Goal: Task Accomplishment & Management: Manage account settings

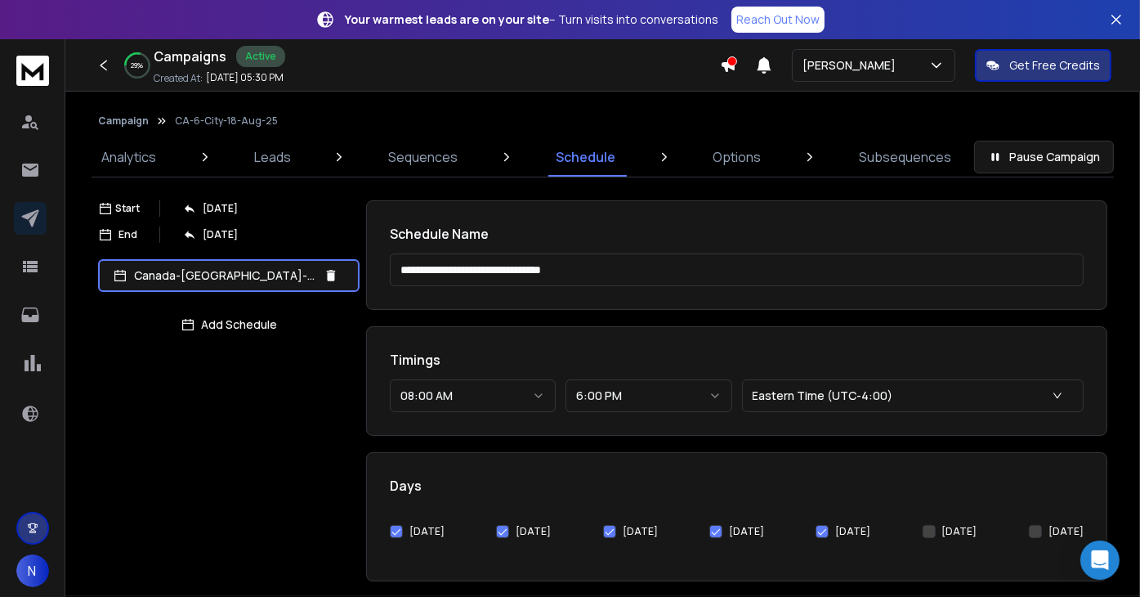
click at [255, 427] on div "**********" at bounding box center [602, 415] width 1009 height 430
click at [132, 148] on p "Analytics" at bounding box center [128, 157] width 55 height 20
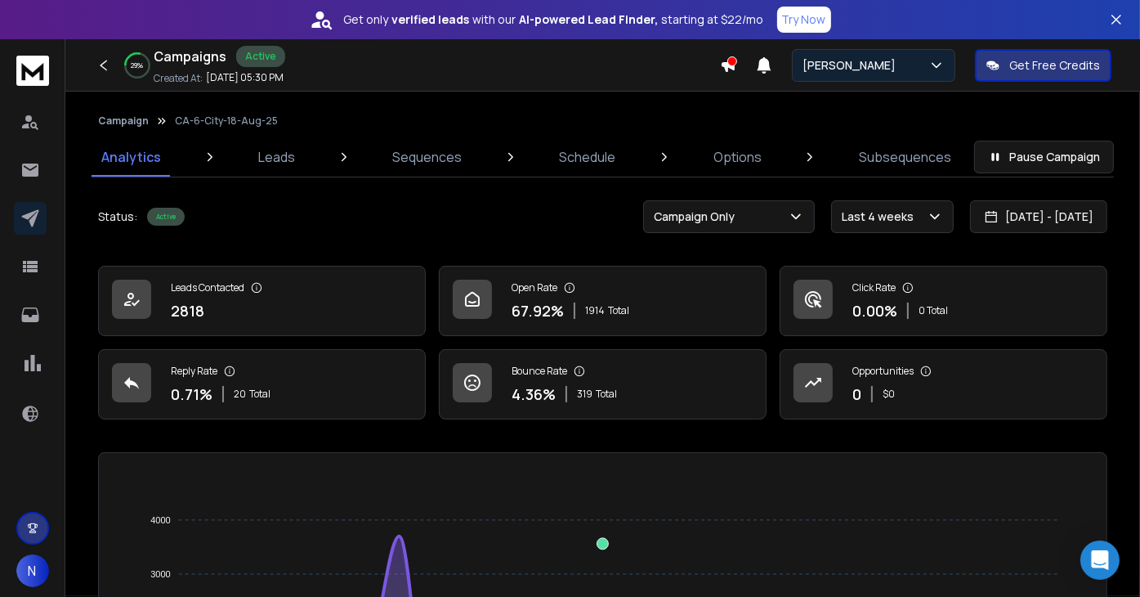
click at [857, 60] on p "[PERSON_NAME]" at bounding box center [853, 65] width 100 height 16
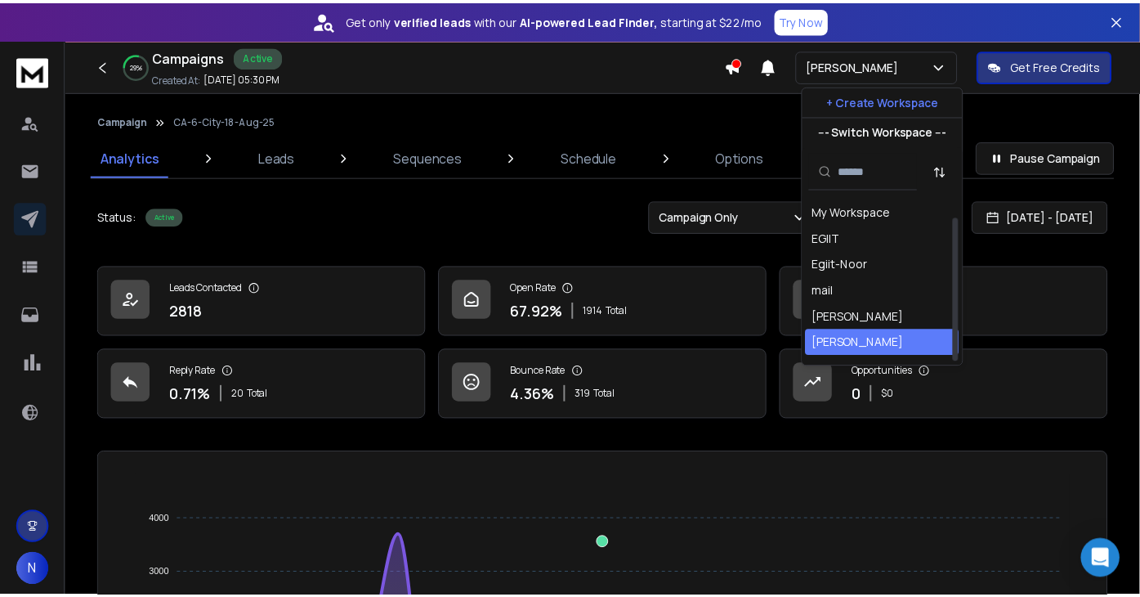
scroll to position [20, 0]
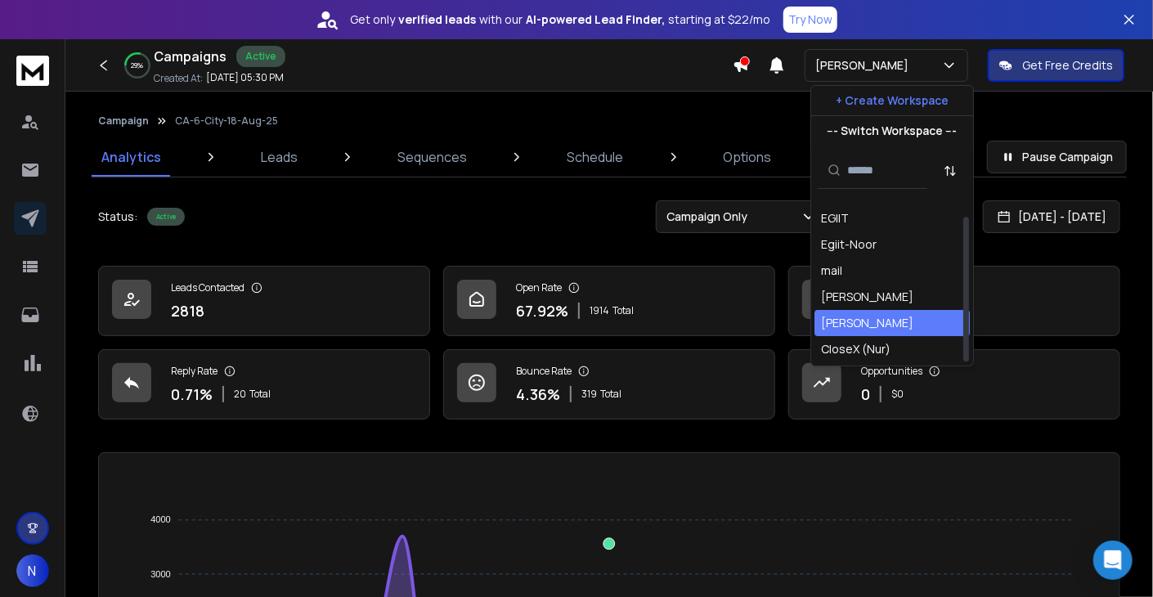
click at [966, 349] on div at bounding box center [965, 280] width 8 height 163
click at [876, 347] on div "CloseX (Nur)" at bounding box center [855, 349] width 69 height 16
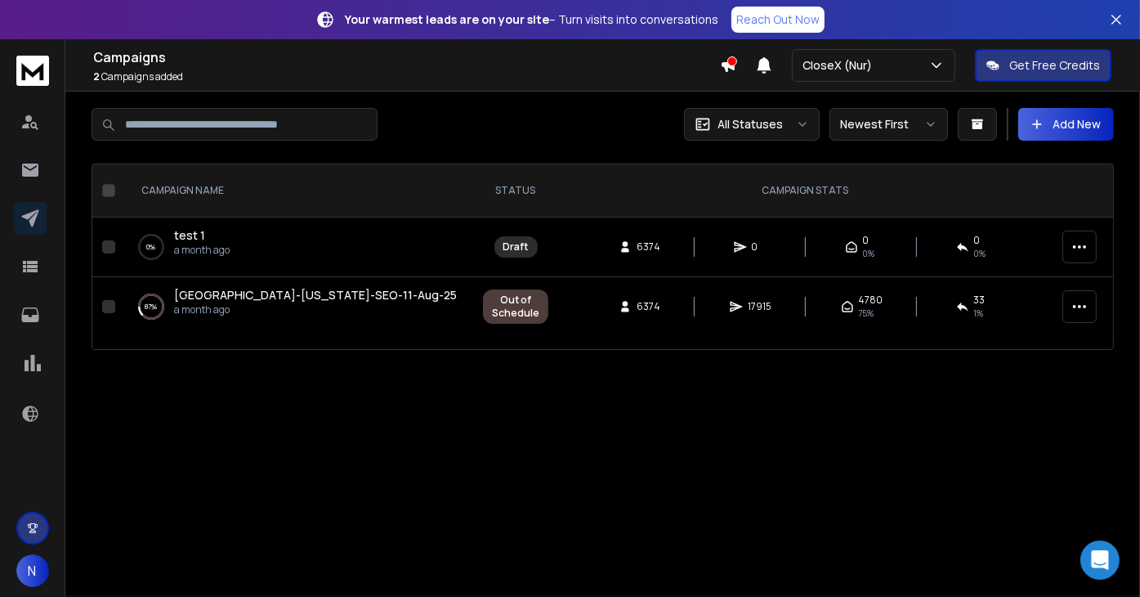
click at [271, 295] on span "[GEOGRAPHIC_DATA]-[US_STATE]-SEO-11-Aug-25" at bounding box center [315, 295] width 283 height 16
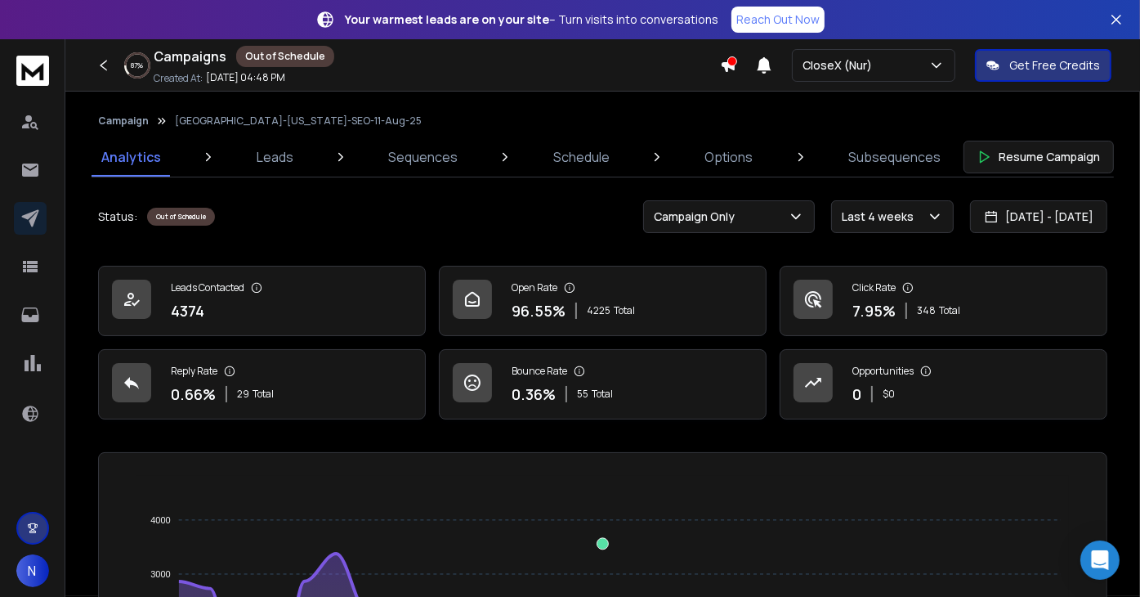
click at [342, 205] on div "Status: Out of Schedule Resume Campaign Campaign Only Last 4 weeks [DATE] - [DA…" at bounding box center [602, 216] width 1009 height 33
click at [579, 152] on p "Schedule" at bounding box center [581, 157] width 56 height 20
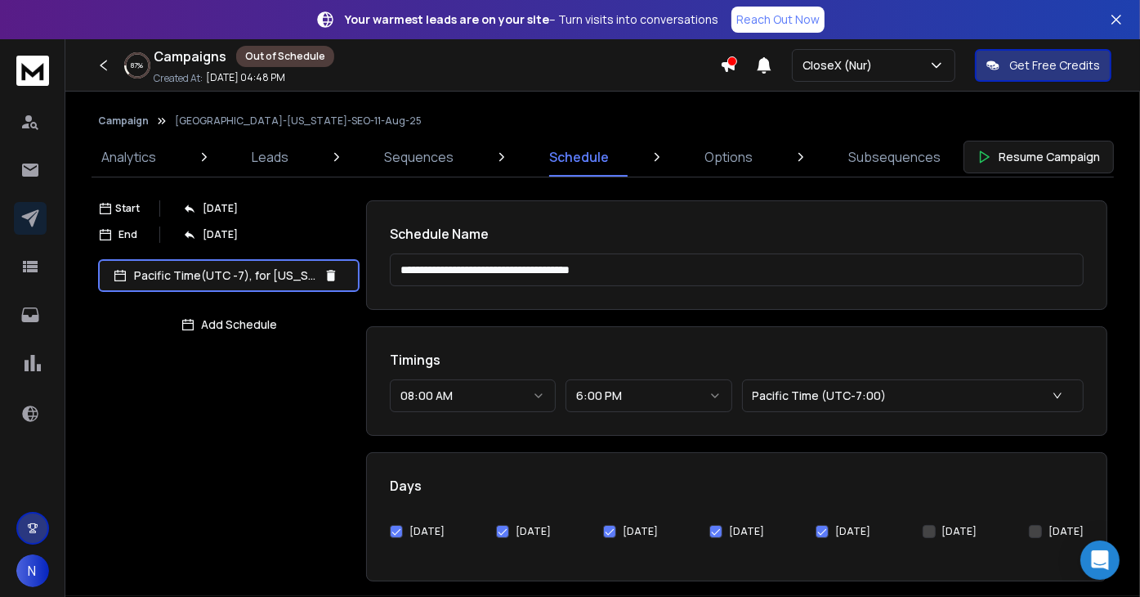
click at [231, 239] on p "[DATE]" at bounding box center [220, 234] width 35 height 13
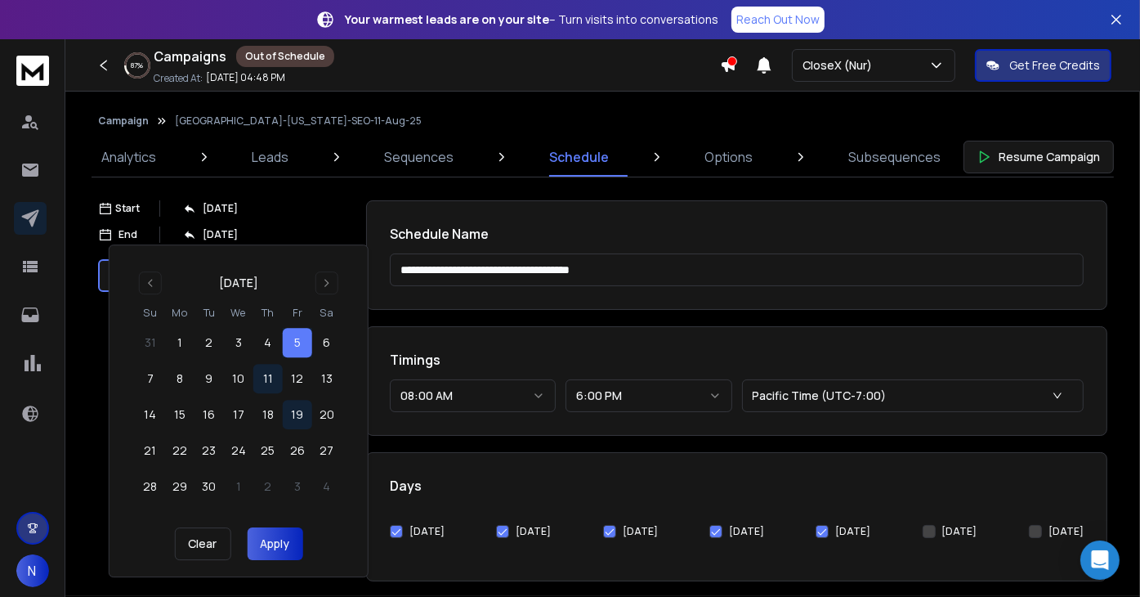
click at [298, 422] on button "19" at bounding box center [297, 414] width 29 height 29
click at [266, 550] on button "Apply" at bounding box center [275, 543] width 56 height 33
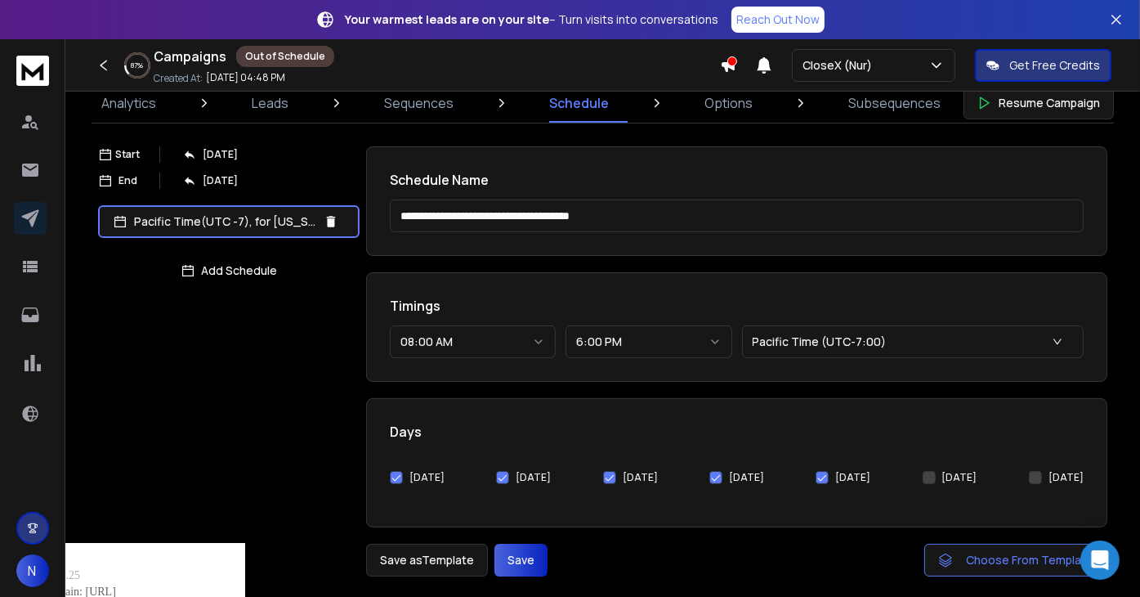
scroll to position [55, 0]
click at [520, 560] on button "Save" at bounding box center [521, 559] width 53 height 33
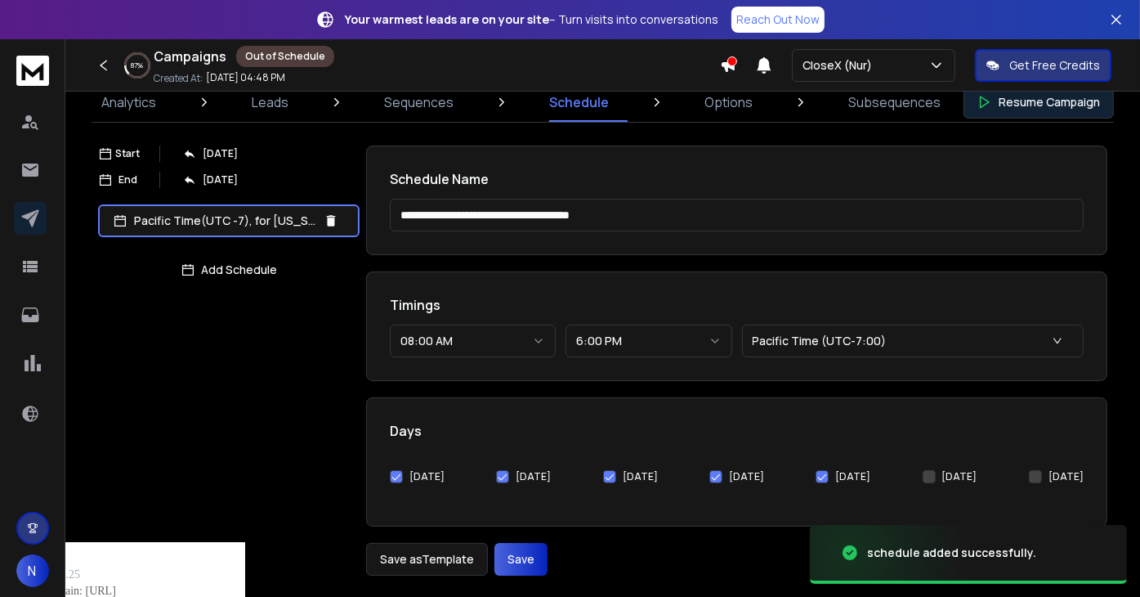
click at [981, 101] on icon at bounding box center [985, 102] width 15 height 15
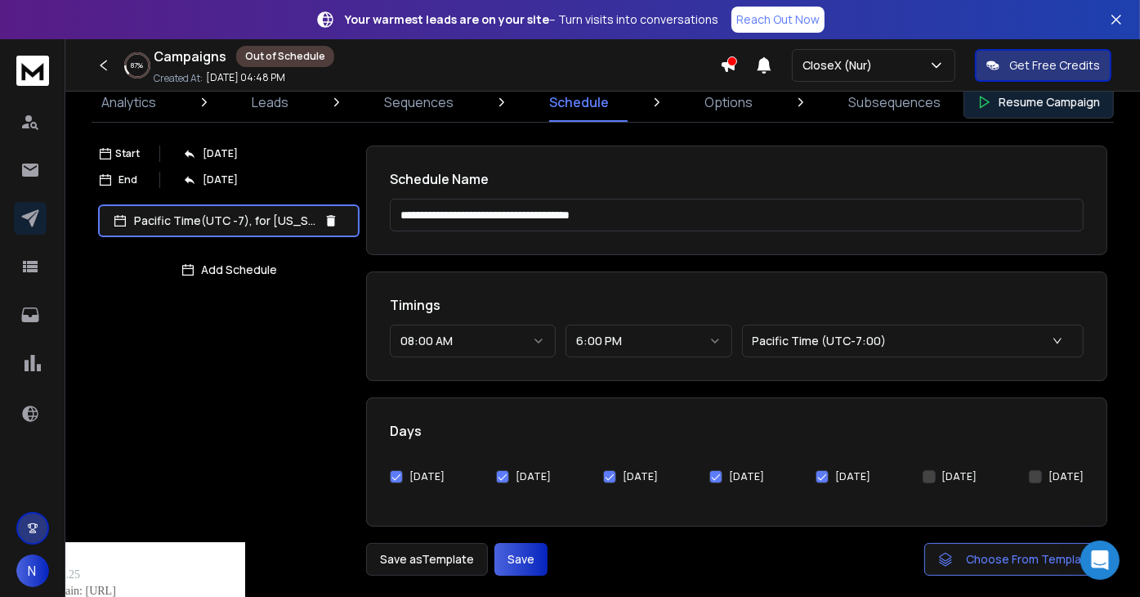
click at [978, 105] on icon at bounding box center [985, 102] width 15 height 15
click at [978, 102] on icon at bounding box center [985, 102] width 15 height 15
click at [978, 107] on icon at bounding box center [985, 102] width 15 height 15
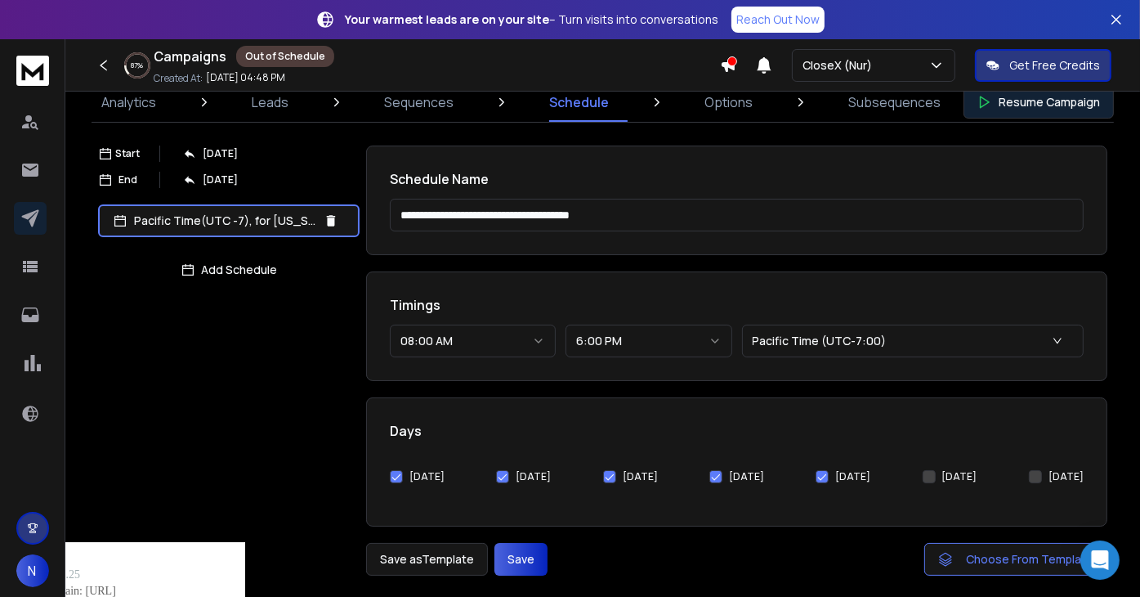
click at [978, 107] on icon at bounding box center [985, 102] width 15 height 15
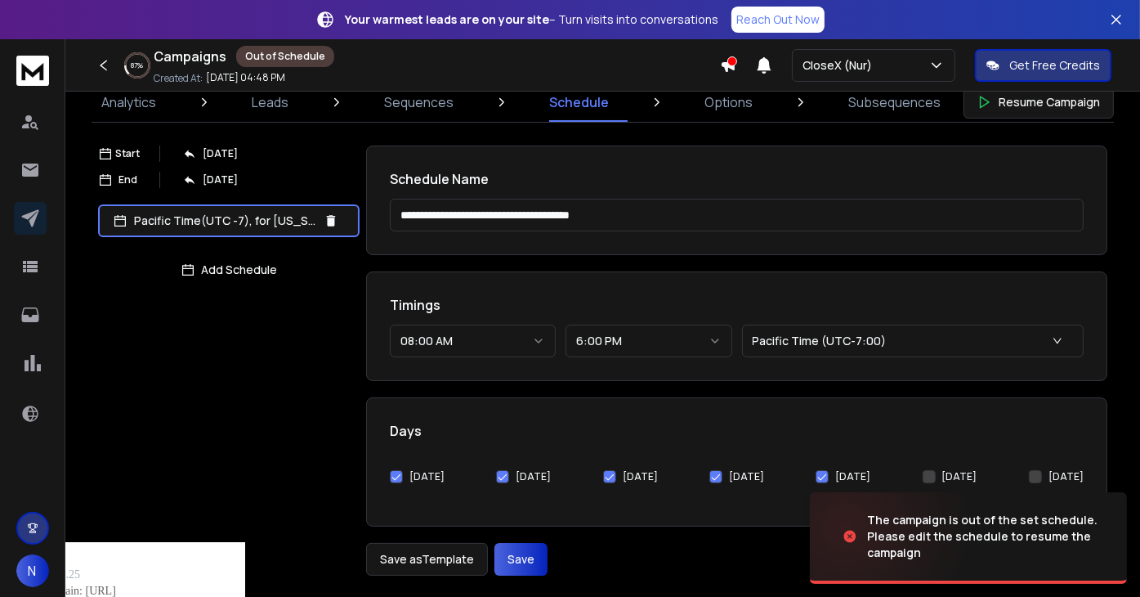
click at [311, 383] on div "**********" at bounding box center [602, 360] width 1009 height 430
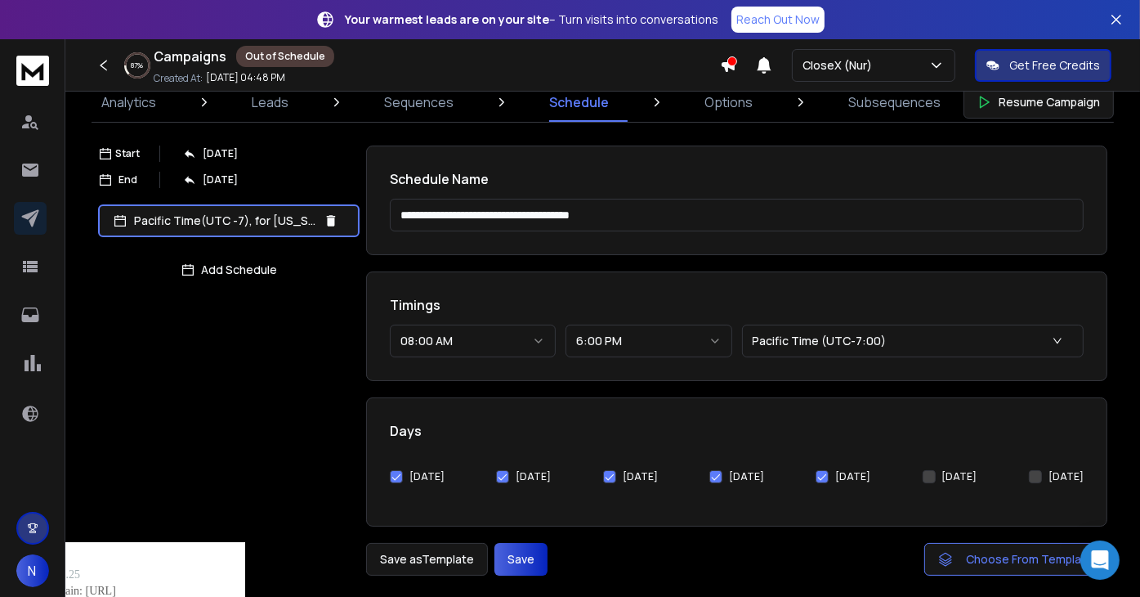
click at [511, 562] on button "Save" at bounding box center [521, 559] width 53 height 33
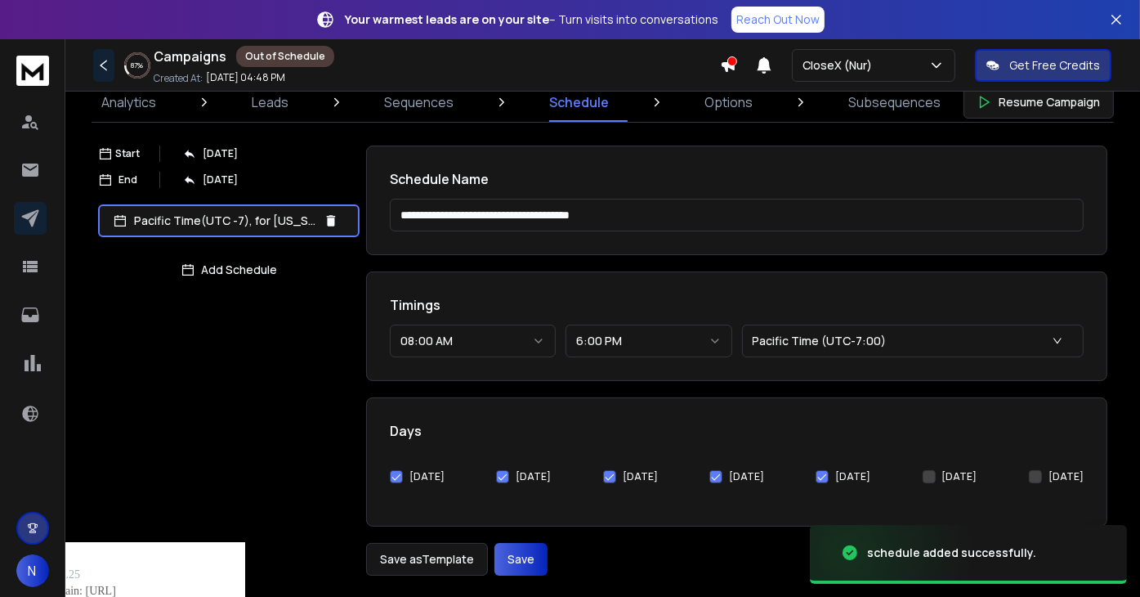
click at [100, 65] on icon at bounding box center [103, 65] width 15 height 15
